Goal: Information Seeking & Learning: Check status

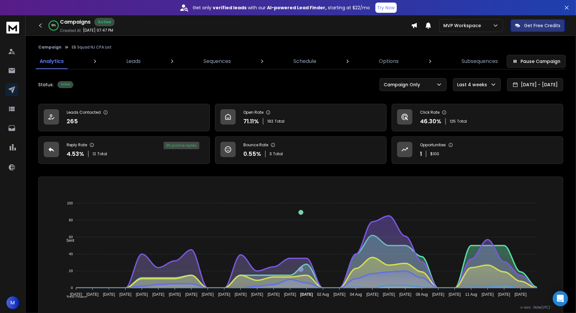
click at [49, 49] on button "Campaign" at bounding box center [49, 47] width 23 height 5
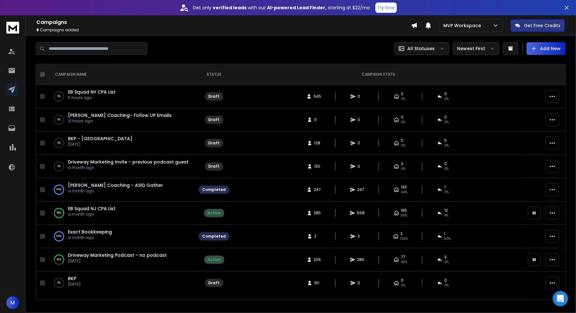
click at [108, 183] on span "[PERSON_NAME] Coaching - ASID Gather" at bounding box center [115, 185] width 95 height 6
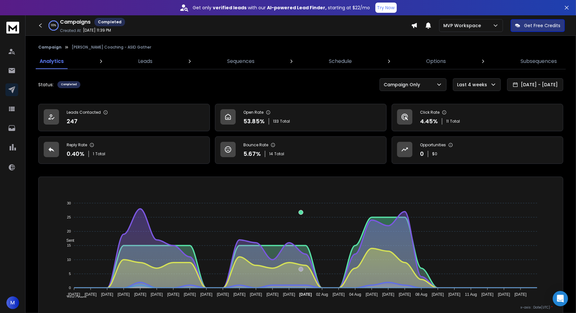
scroll to position [0, 0]
click at [139, 61] on p "Leads" at bounding box center [145, 61] width 14 height 8
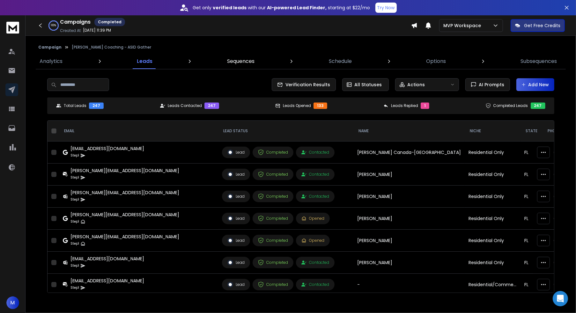
click at [235, 64] on p "Sequences" at bounding box center [240, 61] width 27 height 8
